Goal: Task Accomplishment & Management: Manage account settings

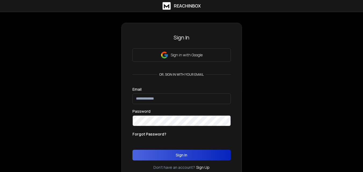
click at [166, 100] on input "email" at bounding box center [182, 99] width 98 height 11
paste input "**********"
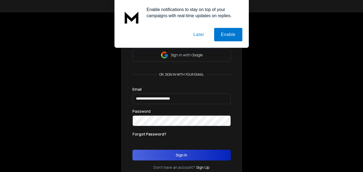
type input "**********"
click at [180, 153] on button "Sign In" at bounding box center [182, 155] width 98 height 11
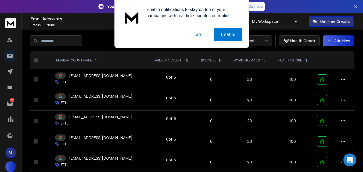
click at [198, 32] on button "Later" at bounding box center [199, 34] width 24 height 13
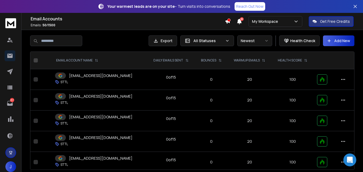
click at [342, 39] on button "Add New" at bounding box center [338, 40] width 31 height 11
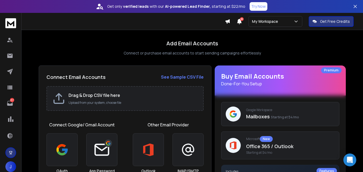
click at [51, 146] on div at bounding box center [61, 150] width 31 height 33
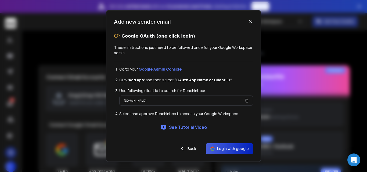
click at [234, 149] on button "Login with google" at bounding box center [229, 149] width 47 height 11
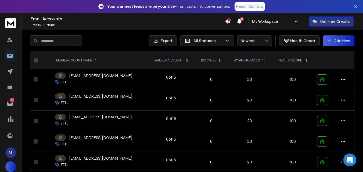
click at [350, 40] on button "Add New" at bounding box center [338, 40] width 31 height 11
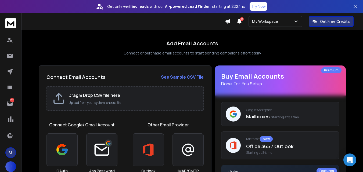
click at [73, 143] on div at bounding box center [61, 150] width 31 height 33
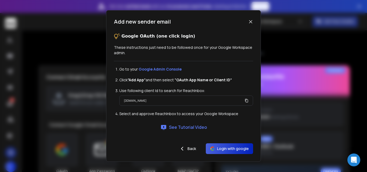
click at [228, 145] on button "Login with google" at bounding box center [229, 149] width 47 height 11
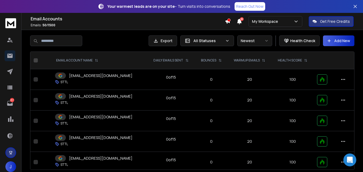
click at [343, 47] on div "Export All Statuses Newest Health Check Add New EMAIL ACCOUNT NAME DAILY EMAILS…" at bounding box center [192, 102] width 324 height 135
click at [336, 41] on button "Add New" at bounding box center [338, 40] width 31 height 11
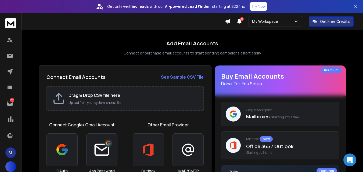
click at [63, 157] on icon at bounding box center [61, 150] width 13 height 16
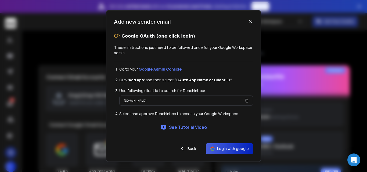
click at [230, 148] on button "Login with google" at bounding box center [229, 149] width 47 height 11
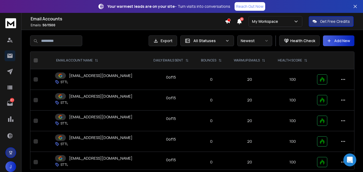
click at [334, 40] on button "Add New" at bounding box center [338, 40] width 31 height 11
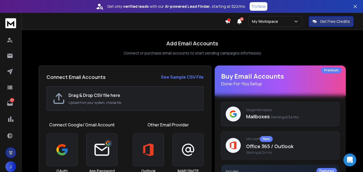
click at [60, 154] on icon at bounding box center [61, 153] width 9 height 5
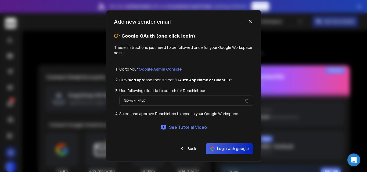
click at [231, 148] on button "Login with google" at bounding box center [229, 149] width 47 height 11
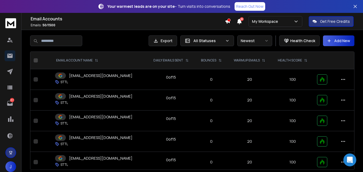
click at [335, 40] on button "Add New" at bounding box center [338, 40] width 31 height 11
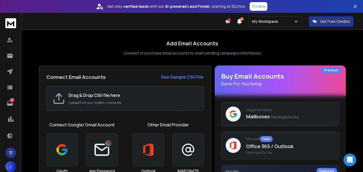
click at [57, 148] on icon at bounding box center [61, 149] width 11 height 11
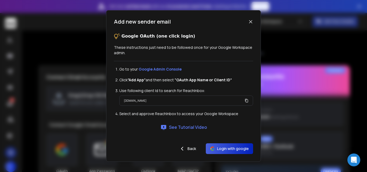
click at [226, 145] on button "Login with google" at bounding box center [229, 149] width 47 height 11
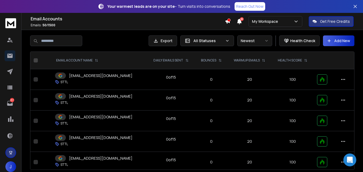
click at [338, 42] on button "Add New" at bounding box center [338, 40] width 31 height 11
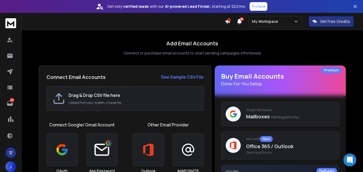
click at [55, 151] on div at bounding box center [61, 150] width 31 height 33
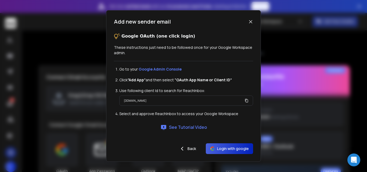
click at [233, 149] on button "Login with google" at bounding box center [229, 149] width 47 height 11
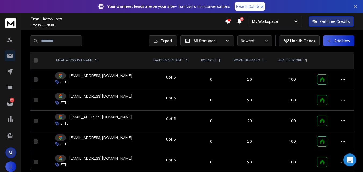
click at [346, 37] on button "Add New" at bounding box center [338, 40] width 31 height 11
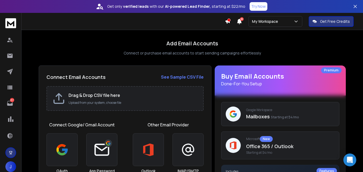
click at [58, 158] on icon at bounding box center [61, 150] width 13 height 16
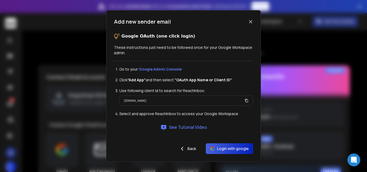
click at [235, 149] on button "Login with google" at bounding box center [229, 149] width 47 height 11
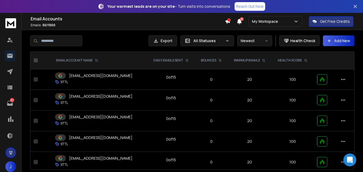
click at [340, 43] on button "Add New" at bounding box center [338, 40] width 31 height 11
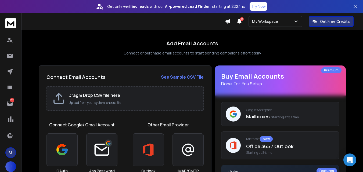
click at [66, 145] on icon at bounding box center [61, 150] width 13 height 16
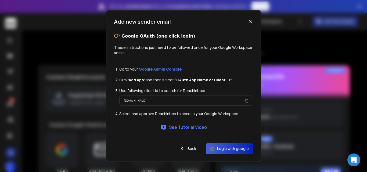
click at [236, 146] on button "Login with google" at bounding box center [229, 149] width 47 height 11
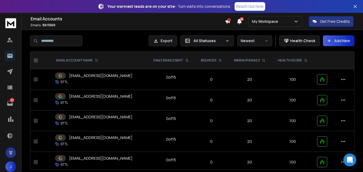
click at [339, 42] on button "Add New" at bounding box center [338, 40] width 31 height 11
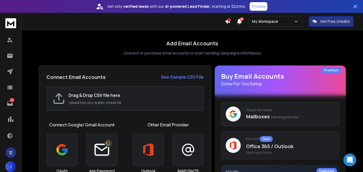
click at [59, 156] on icon at bounding box center [61, 150] width 13 height 16
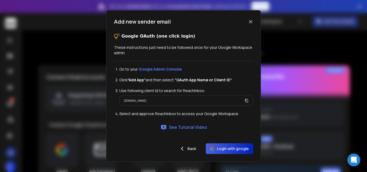
click at [228, 148] on button "Login with google" at bounding box center [229, 149] width 47 height 11
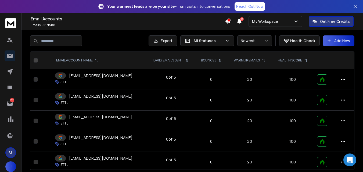
click at [346, 37] on button "Add New" at bounding box center [338, 40] width 31 height 11
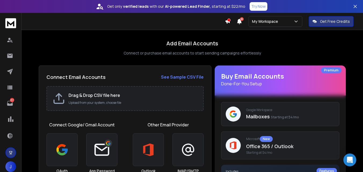
click at [59, 160] on div at bounding box center [61, 150] width 31 height 33
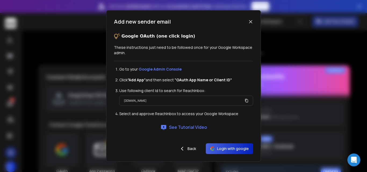
click at [227, 148] on button "Login with google" at bounding box center [229, 149] width 47 height 11
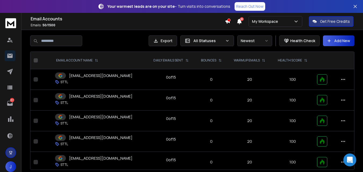
click at [342, 41] on button "Add New" at bounding box center [338, 40] width 31 height 11
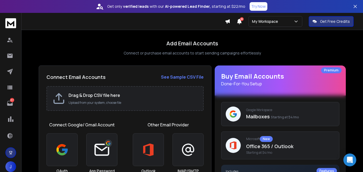
click at [63, 155] on icon at bounding box center [61, 153] width 9 height 5
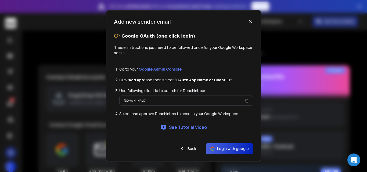
click at [230, 146] on button "Login with google" at bounding box center [229, 149] width 47 height 11
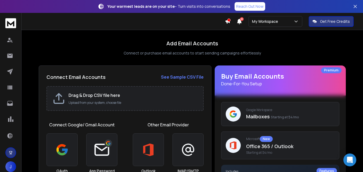
click at [66, 146] on icon at bounding box center [61, 150] width 13 height 16
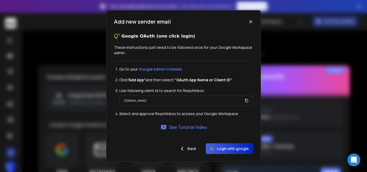
click at [222, 149] on button "Login with google" at bounding box center [229, 149] width 47 height 11
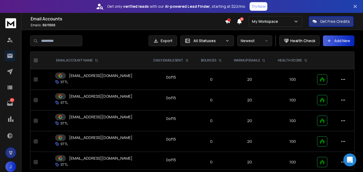
click at [336, 44] on button "Add New" at bounding box center [338, 40] width 31 height 11
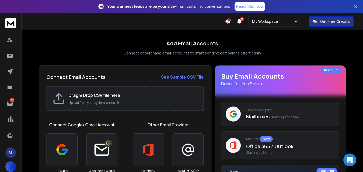
click at [58, 145] on icon at bounding box center [61, 150] width 13 height 16
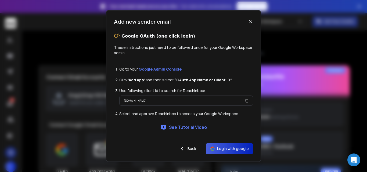
click at [231, 146] on button "Login with google" at bounding box center [229, 149] width 47 height 11
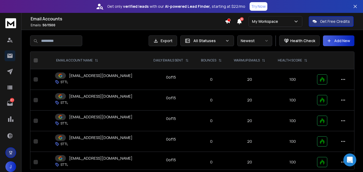
click at [337, 41] on button "Add New" at bounding box center [338, 40] width 31 height 11
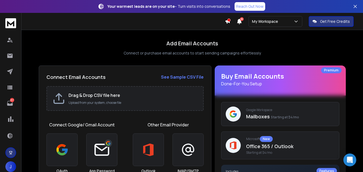
click at [69, 153] on div at bounding box center [61, 150] width 31 height 33
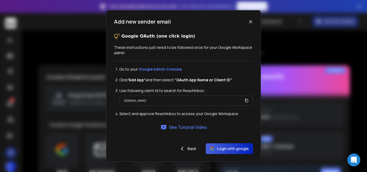
click at [230, 143] on div "Google OAuth (one click login) These instructions just need to be followed once…" at bounding box center [183, 93] width 139 height 121
click at [224, 147] on button "Login with google" at bounding box center [229, 149] width 47 height 11
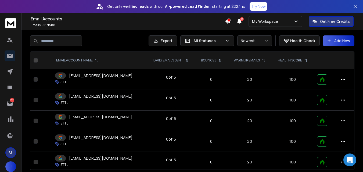
click at [341, 42] on button "Add New" at bounding box center [338, 40] width 31 height 11
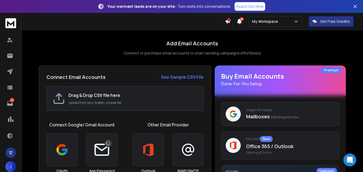
click at [58, 145] on icon at bounding box center [61, 150] width 13 height 16
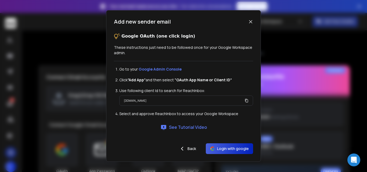
click at [237, 152] on button "Login with google" at bounding box center [229, 149] width 47 height 11
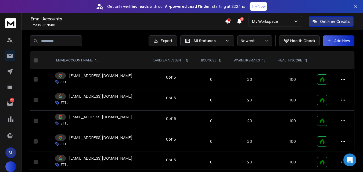
click at [339, 44] on button "Add New" at bounding box center [338, 40] width 31 height 11
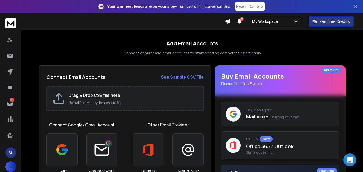
click at [65, 145] on icon at bounding box center [61, 150] width 13 height 16
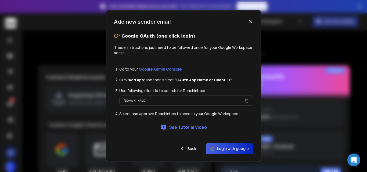
click at [230, 148] on button "Login with google" at bounding box center [229, 149] width 47 height 11
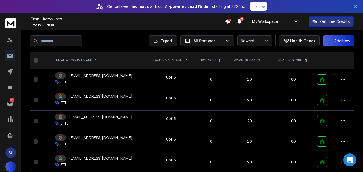
click at [338, 39] on button "Add New" at bounding box center [338, 40] width 31 height 11
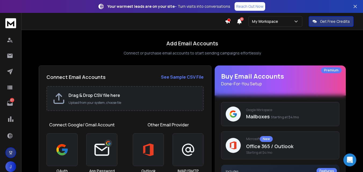
click at [66, 142] on icon at bounding box center [61, 150] width 13 height 16
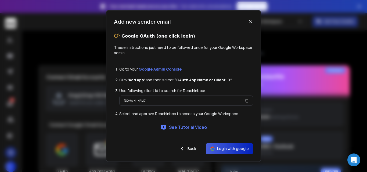
click at [226, 146] on button "Login with google" at bounding box center [229, 149] width 47 height 11
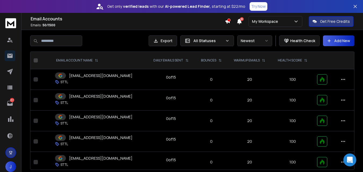
click at [341, 40] on button "Add New" at bounding box center [338, 40] width 31 height 11
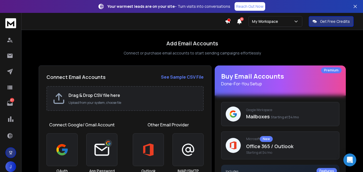
click at [53, 146] on div at bounding box center [61, 150] width 31 height 33
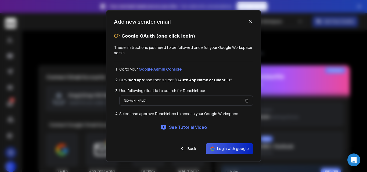
click at [227, 151] on button "Login with google" at bounding box center [229, 149] width 47 height 11
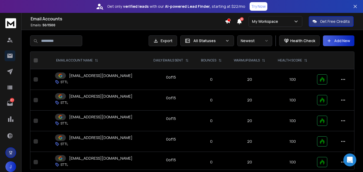
click at [338, 41] on button "Add New" at bounding box center [338, 40] width 31 height 11
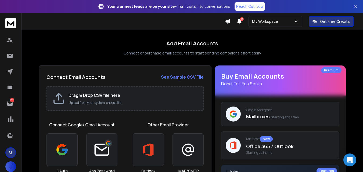
click at [65, 154] on icon at bounding box center [61, 153] width 9 height 5
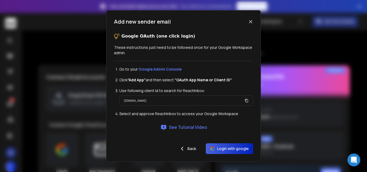
click at [221, 146] on button "Login with google" at bounding box center [229, 149] width 47 height 11
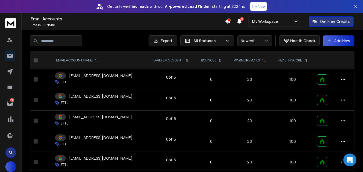
click at [338, 40] on button "Add New" at bounding box center [338, 40] width 31 height 11
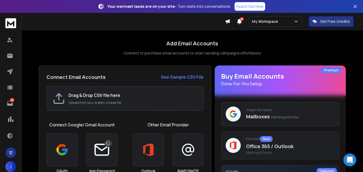
click at [64, 157] on icon at bounding box center [61, 150] width 13 height 16
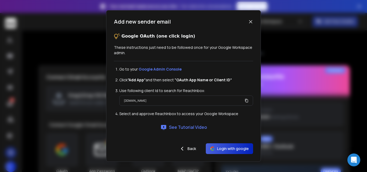
click at [219, 147] on button "Login with google" at bounding box center [229, 149] width 47 height 11
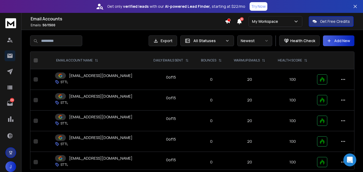
click at [342, 39] on button "Add New" at bounding box center [338, 40] width 31 height 11
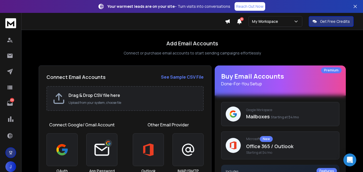
click at [53, 150] on div at bounding box center [61, 150] width 31 height 33
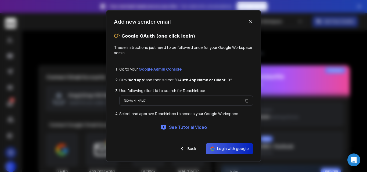
click at [217, 147] on button "Login with google" at bounding box center [229, 149] width 47 height 11
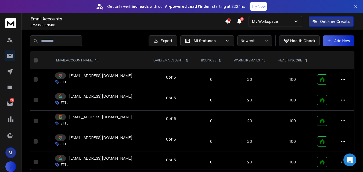
click at [338, 45] on button "Add New" at bounding box center [338, 40] width 31 height 11
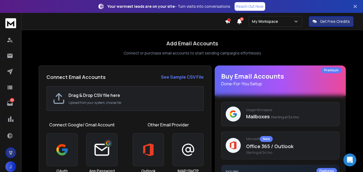
click at [72, 150] on div at bounding box center [61, 150] width 31 height 33
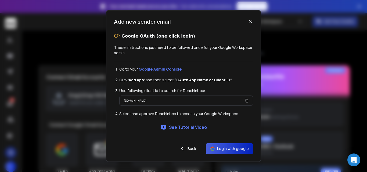
click at [229, 151] on button "Login with google" at bounding box center [229, 149] width 47 height 11
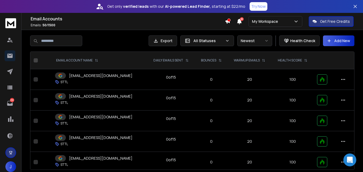
click at [339, 38] on button "Add New" at bounding box center [338, 40] width 31 height 11
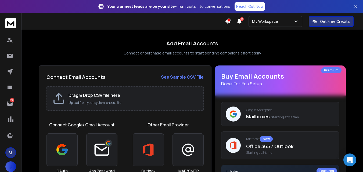
click at [67, 142] on icon at bounding box center [61, 150] width 13 height 16
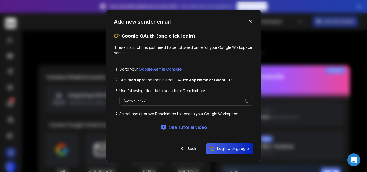
click at [217, 154] on div "Add new sender email Google OAuth (one click login) These instructions just nee…" at bounding box center [183, 86] width 155 height 152
click at [221, 151] on button "Login with google" at bounding box center [229, 149] width 47 height 11
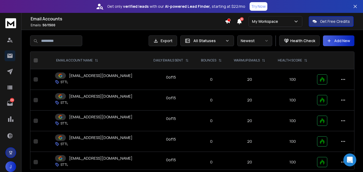
click at [341, 41] on button "Add New" at bounding box center [338, 40] width 31 height 11
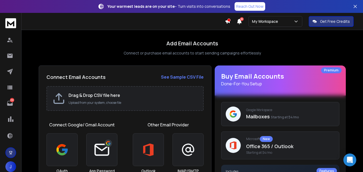
click at [66, 153] on icon at bounding box center [65, 151] width 6 height 5
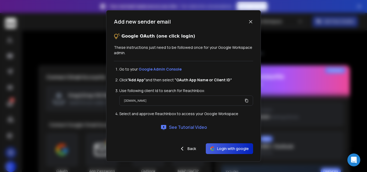
click at [212, 154] on button "Login with google" at bounding box center [229, 149] width 47 height 11
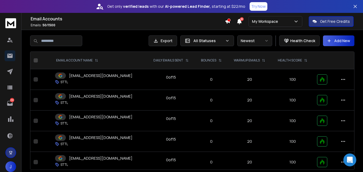
click at [342, 42] on button "Add New" at bounding box center [338, 40] width 31 height 11
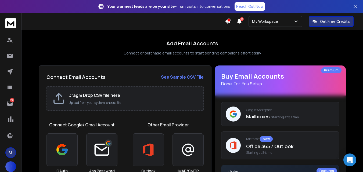
click at [60, 139] on div at bounding box center [61, 150] width 31 height 33
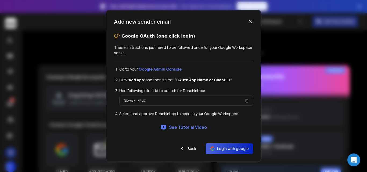
click at [218, 148] on button "Login with google" at bounding box center [229, 149] width 47 height 11
